Goal: Information Seeking & Learning: Learn about a topic

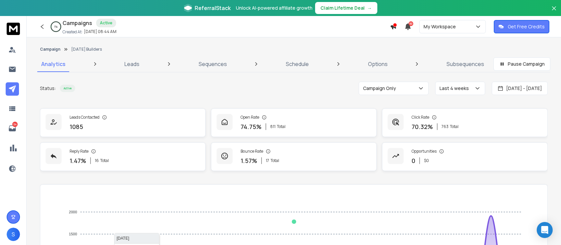
scroll to position [142, 0]
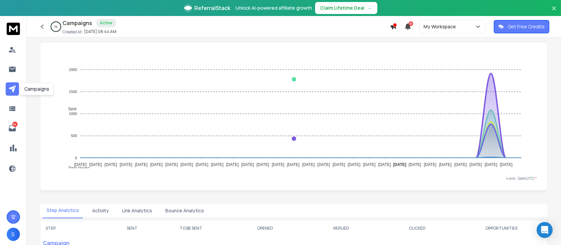
click at [14, 87] on icon at bounding box center [12, 89] width 7 height 7
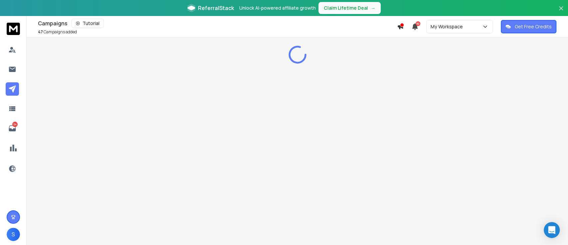
click at [350, 5] on button "Claim Lifetime Deal →" at bounding box center [349, 8] width 62 height 12
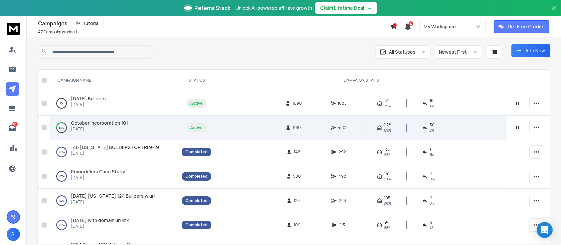
click at [91, 127] on p "[DATE]" at bounding box center [99, 128] width 57 height 5
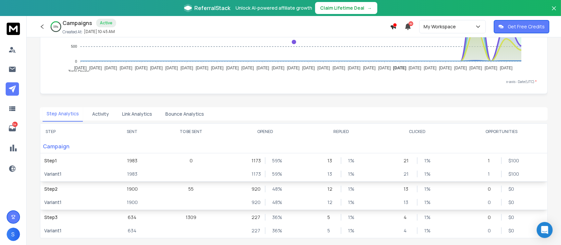
scroll to position [243, 0]
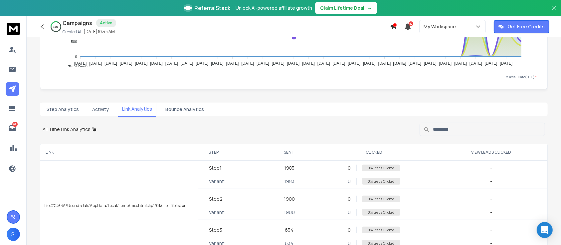
click at [121, 110] on button "Link Analytics" at bounding box center [137, 108] width 38 height 15
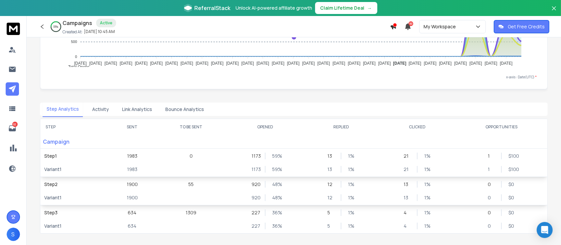
click at [54, 107] on button "Step Analytics" at bounding box center [63, 108] width 40 height 15
click at [14, 90] on icon at bounding box center [12, 89] width 8 height 8
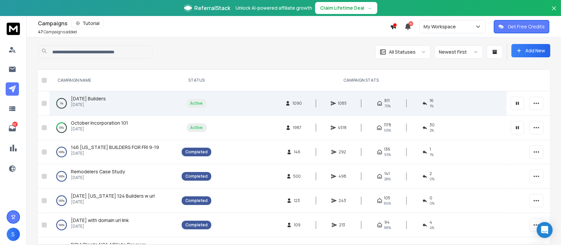
click at [88, 106] on p "[DATE]" at bounding box center [88, 104] width 35 height 5
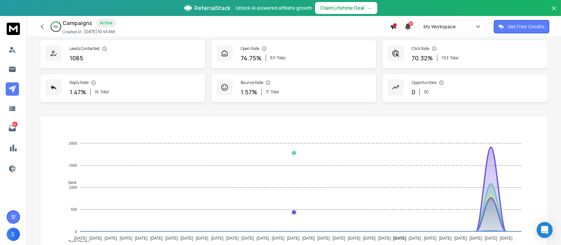
scroll to position [186, 0]
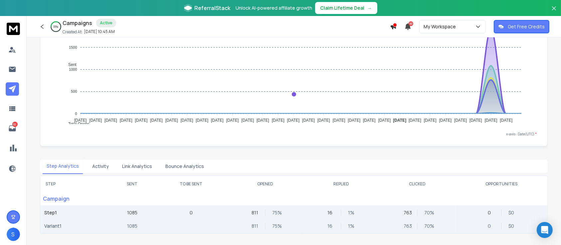
click at [53, 212] on p "Step 1" at bounding box center [74, 212] width 61 height 7
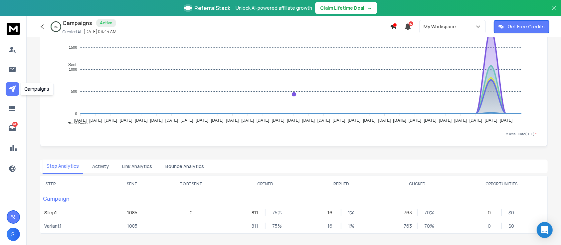
click at [12, 85] on icon at bounding box center [12, 89] width 8 height 8
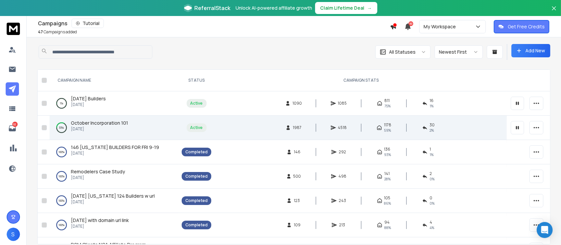
click at [86, 127] on p "[DATE]" at bounding box center [99, 128] width 57 height 5
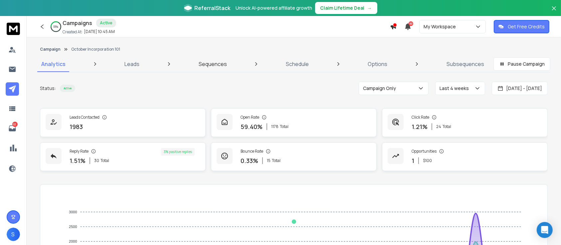
click at [216, 64] on p "Sequences" at bounding box center [213, 64] width 28 height 8
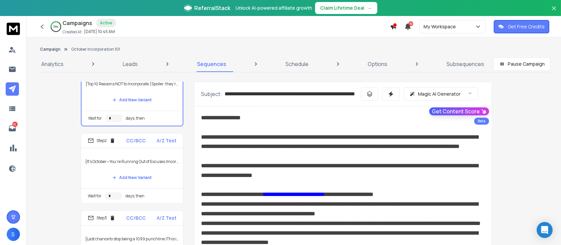
scroll to position [39, 0]
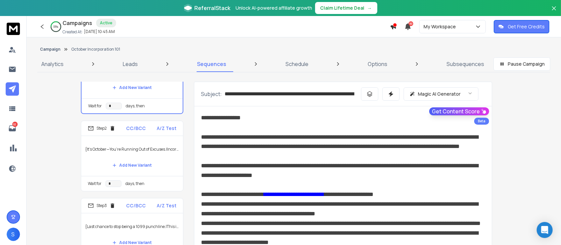
click at [128, 229] on p "{Last chance to stop being a 1099 punchline.|This is it—2026 is coming.|You’re …" at bounding box center [132, 226] width 94 height 19
type input "**********"
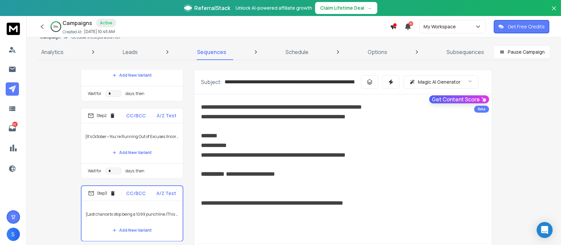
scroll to position [0, 0]
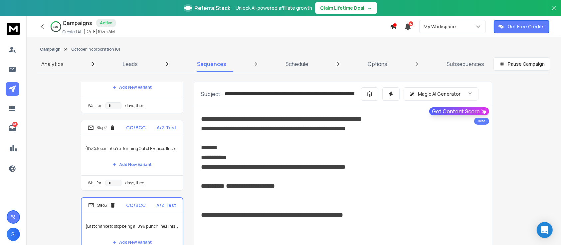
click at [55, 63] on p "Analytics" at bounding box center [52, 64] width 22 height 8
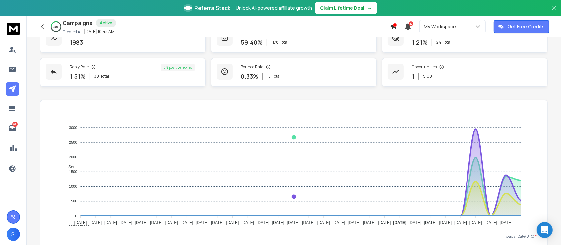
scroll to position [243, 0]
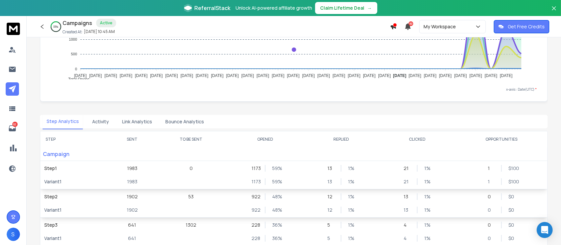
scroll to position [243, 0]
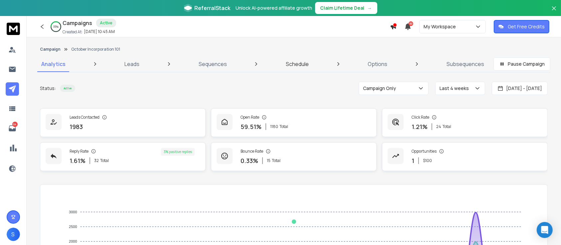
click at [295, 62] on p "Schedule" at bounding box center [297, 64] width 23 height 8
